Goal: Task Accomplishment & Management: Manage account settings

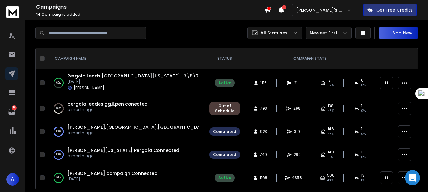
click at [113, 82] on p "[DATE]" at bounding box center [134, 81] width 132 height 5
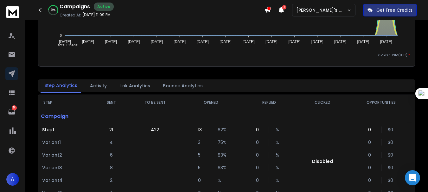
scroll to position [254, 0]
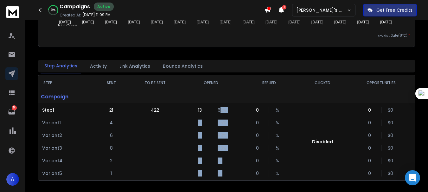
drag, startPoint x: 221, startPoint y: 110, endPoint x: 248, endPoint y: 111, distance: 27.3
click at [248, 111] on tr "Step 1 Variant 1 Variant 2 Variant 3 Variant 4 Variant 5 21 4 6 8 2 1 422 13 62…" at bounding box center [226, 141] width 377 height 77
click at [226, 139] on div "13 62 % 3 75 % 5 83 % 5 63 % 0 % 0 %" at bounding box center [211, 142] width 50 height 70
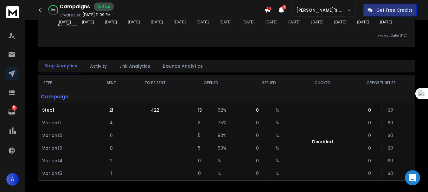
click at [226, 139] on div "13 62 % 3 75 % 5 83 % 5 63 % 0 % 0 %" at bounding box center [211, 142] width 50 height 70
click at [220, 137] on p "83 %" at bounding box center [221, 136] width 6 height 6
click at [225, 152] on div "13 62 % 3 75 % 5 83 % 5 63 % 0 % 0 %" at bounding box center [211, 142] width 50 height 70
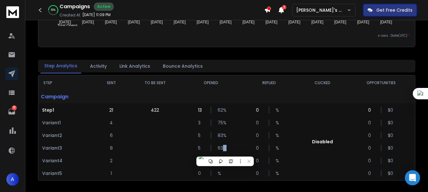
click at [225, 152] on div "13 62 % 3 75 % 5 83 % 5 63 % 0 % 0 %" at bounding box center [211, 142] width 50 height 70
click at [243, 152] on td "0 % 0 % 0 % 0 % 0 % 0 %" at bounding box center [269, 141] width 58 height 77
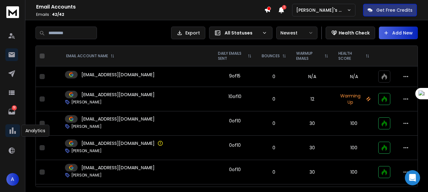
click at [10, 131] on icon at bounding box center [13, 131] width 6 height 6
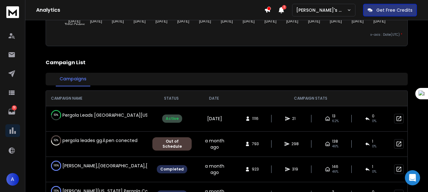
scroll to position [220, 0]
click at [102, 117] on td "60 % Pergola Leads North Ohio | 7\8\2025" at bounding box center [96, 115] width 101 height 18
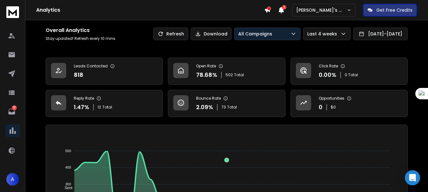
click at [237, 37] on button "All Campaigns" at bounding box center [267, 34] width 67 height 13
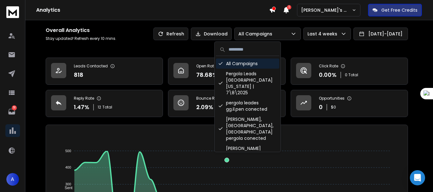
click at [219, 62] on icon at bounding box center [220, 63] width 5 height 5
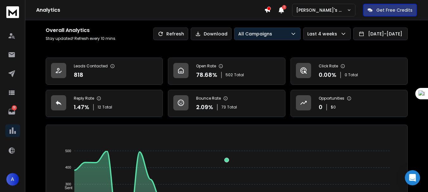
click at [238, 38] on button "All Campaigns" at bounding box center [267, 34] width 67 height 13
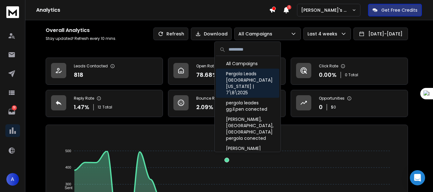
click at [229, 79] on div "Pergola Leads [GEOGRAPHIC_DATA][US_STATE] | 7\8\2025" at bounding box center [247, 83] width 63 height 29
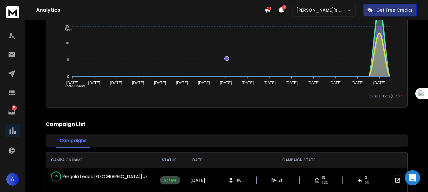
scroll to position [166, 0]
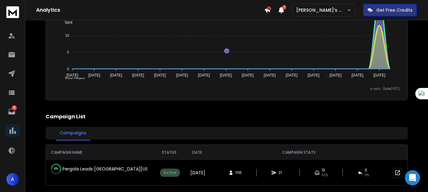
click at [109, 173] on td "60 % Pergola Leads North Ohio | 7\8\2025" at bounding box center [96, 169] width 101 height 18
click at [100, 170] on td "60 % Pergola Leads North Ohio | 7\8\2025" at bounding box center [96, 169] width 101 height 18
click at [98, 168] on td "60 % Pergola Leads North Ohio | 7\8\2025" at bounding box center [96, 169] width 101 height 18
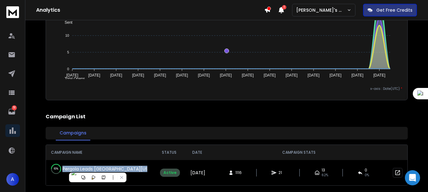
click at [98, 168] on td "60 % Pergola Leads North Ohio | 7\8\2025" at bounding box center [96, 169] width 101 height 18
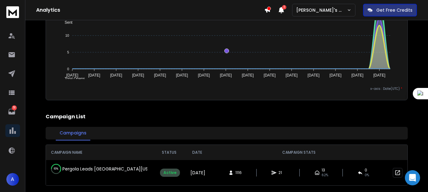
click at [290, 139] on div "Campaigns" at bounding box center [227, 133] width 362 height 13
click at [8, 76] on icon at bounding box center [12, 74] width 8 height 8
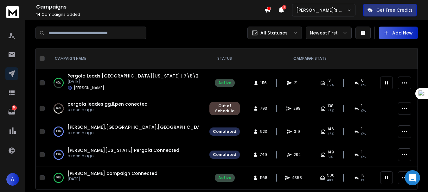
click at [119, 73] on span "Pergola Leads [GEOGRAPHIC_DATA][US_STATE] | 7\8\2025" at bounding box center [138, 76] width 140 height 6
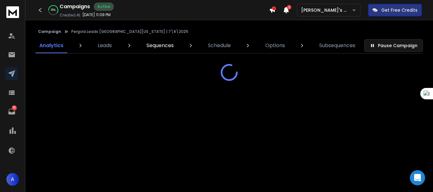
click at [186, 36] on div "Campaign Pergola Leads North Ohio | 7\8\2025" at bounding box center [229, 32] width 387 height 10
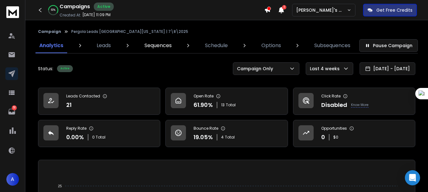
click at [167, 46] on p "Sequences" at bounding box center [158, 46] width 27 height 8
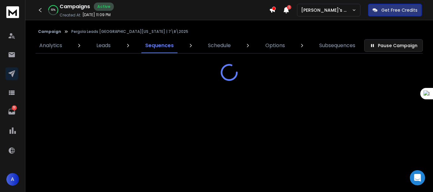
click at [167, 46] on p "Sequences" at bounding box center [159, 46] width 29 height 8
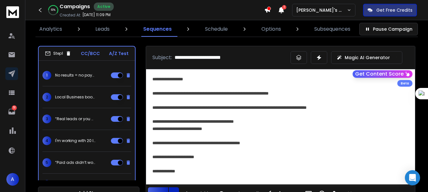
scroll to position [20, 0]
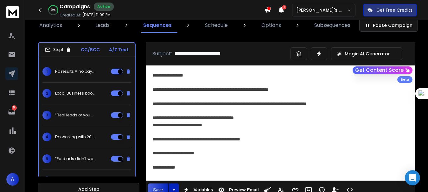
click at [377, 70] on button "Get Content Score" at bounding box center [383, 71] width 60 height 8
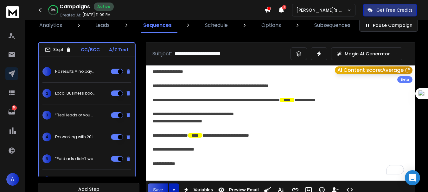
scroll to position [4, 0]
click at [76, 90] on div "2 Local Business booked 9 jobs, 0 ad spend risk" at bounding box center [68, 93] width 53 height 9
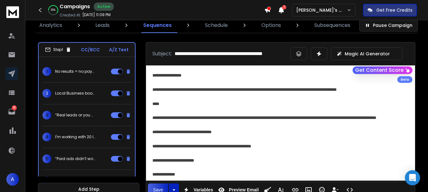
click at [394, 68] on button "Get Content Score" at bounding box center [383, 71] width 60 height 8
click at [76, 115] on p "“Real leads or you don’t pay.”" at bounding box center [75, 115] width 41 height 5
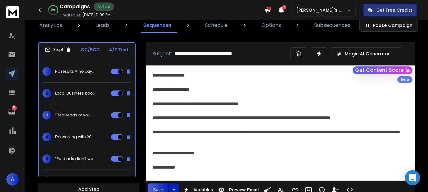
click at [392, 73] on button "Get Content Score" at bounding box center [383, 71] width 60 height 8
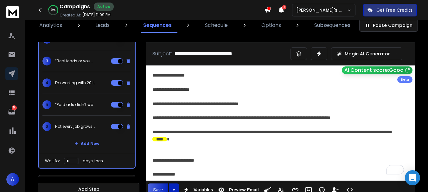
scroll to position [55, 0]
click at [79, 84] on p "I'm working with 20 local businesses. Would you like to take the next spot?"" at bounding box center [75, 82] width 41 height 5
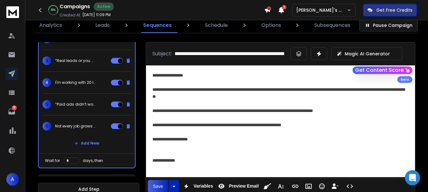
click at [378, 71] on button "Get Content Score" at bounding box center [383, 71] width 60 height 8
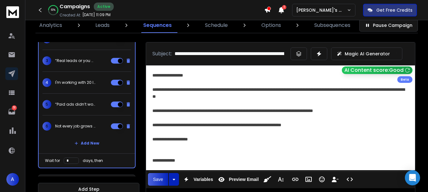
click at [68, 102] on div "5 “Paid ads didn’t work.”" at bounding box center [68, 104] width 53 height 9
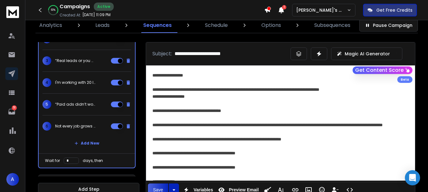
click at [379, 68] on button "Get Content Score" at bounding box center [383, 71] width 60 height 8
click at [75, 129] on p "Not every job grows the business…" at bounding box center [75, 126] width 41 height 5
type input "**********"
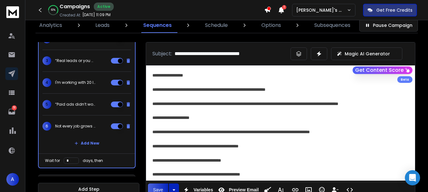
click at [379, 73] on button "Get Content Score" at bounding box center [383, 71] width 60 height 8
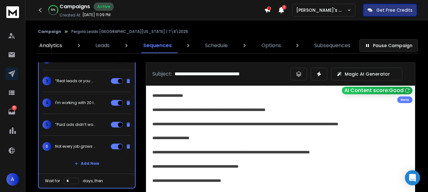
click at [56, 47] on p "Analytics" at bounding box center [50, 46] width 23 height 8
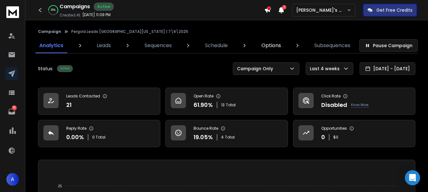
click at [270, 47] on p "Options" at bounding box center [272, 46] width 20 height 8
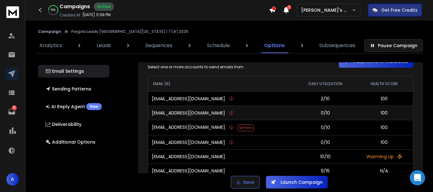
scroll to position [32, 0]
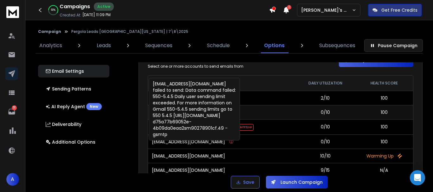
click at [234, 112] on icon at bounding box center [231, 112] width 5 height 5
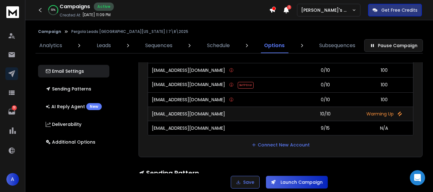
scroll to position [53, 0]
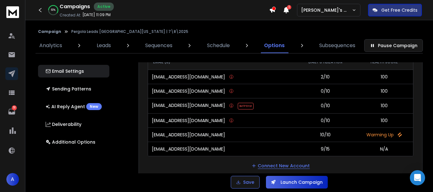
click at [286, 163] on link "Connect New Account" at bounding box center [280, 166] width 58 height 6
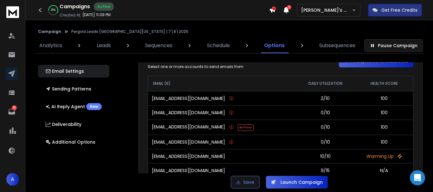
scroll to position [32, 0]
click at [352, 66] on button "Add/Remove Mailboxes" at bounding box center [376, 61] width 75 height 13
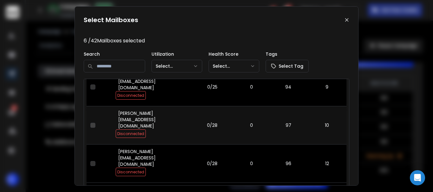
scroll to position [85, 0]
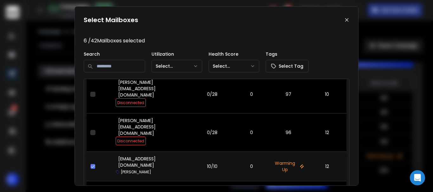
click at [94, 164] on button "button" at bounding box center [92, 166] width 5 height 5
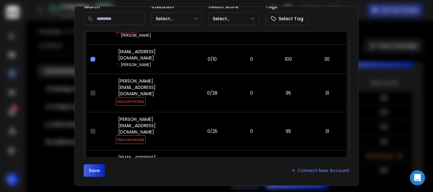
scroll to position [48, 0]
click at [97, 172] on button "Save" at bounding box center [94, 170] width 21 height 13
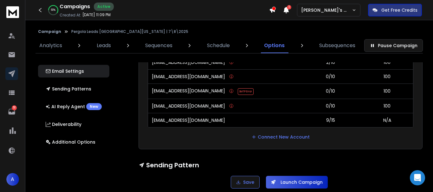
scroll to position [85, 0]
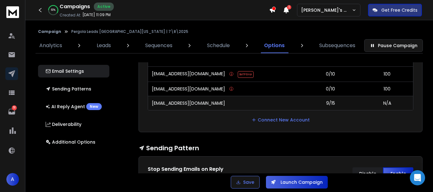
drag, startPoint x: 323, startPoint y: 102, endPoint x: 353, endPoint y: 104, distance: 29.9
click at [343, 103] on td "9/15" at bounding box center [330, 103] width 61 height 14
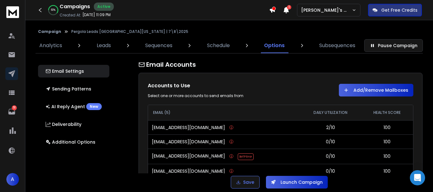
scroll to position [0, 0]
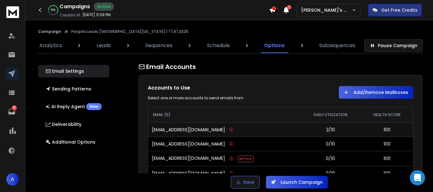
drag, startPoint x: 326, startPoint y: 128, endPoint x: 357, endPoint y: 132, distance: 31.6
click at [344, 129] on td "2/10" at bounding box center [330, 130] width 61 height 14
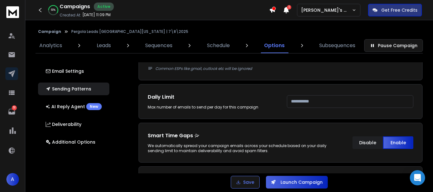
scroll to position [254, 0]
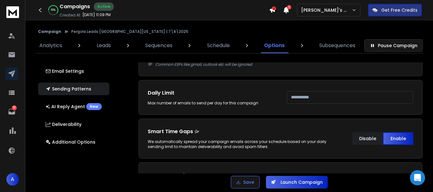
click at [302, 183] on button "Launch Campaign" at bounding box center [297, 182] width 62 height 13
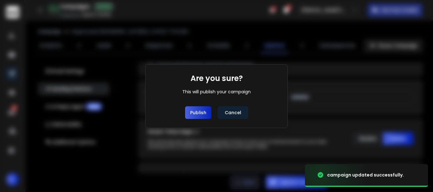
click at [199, 113] on button "Publish" at bounding box center [198, 113] width 26 height 13
